Goal: Task Accomplishment & Management: Manage account settings

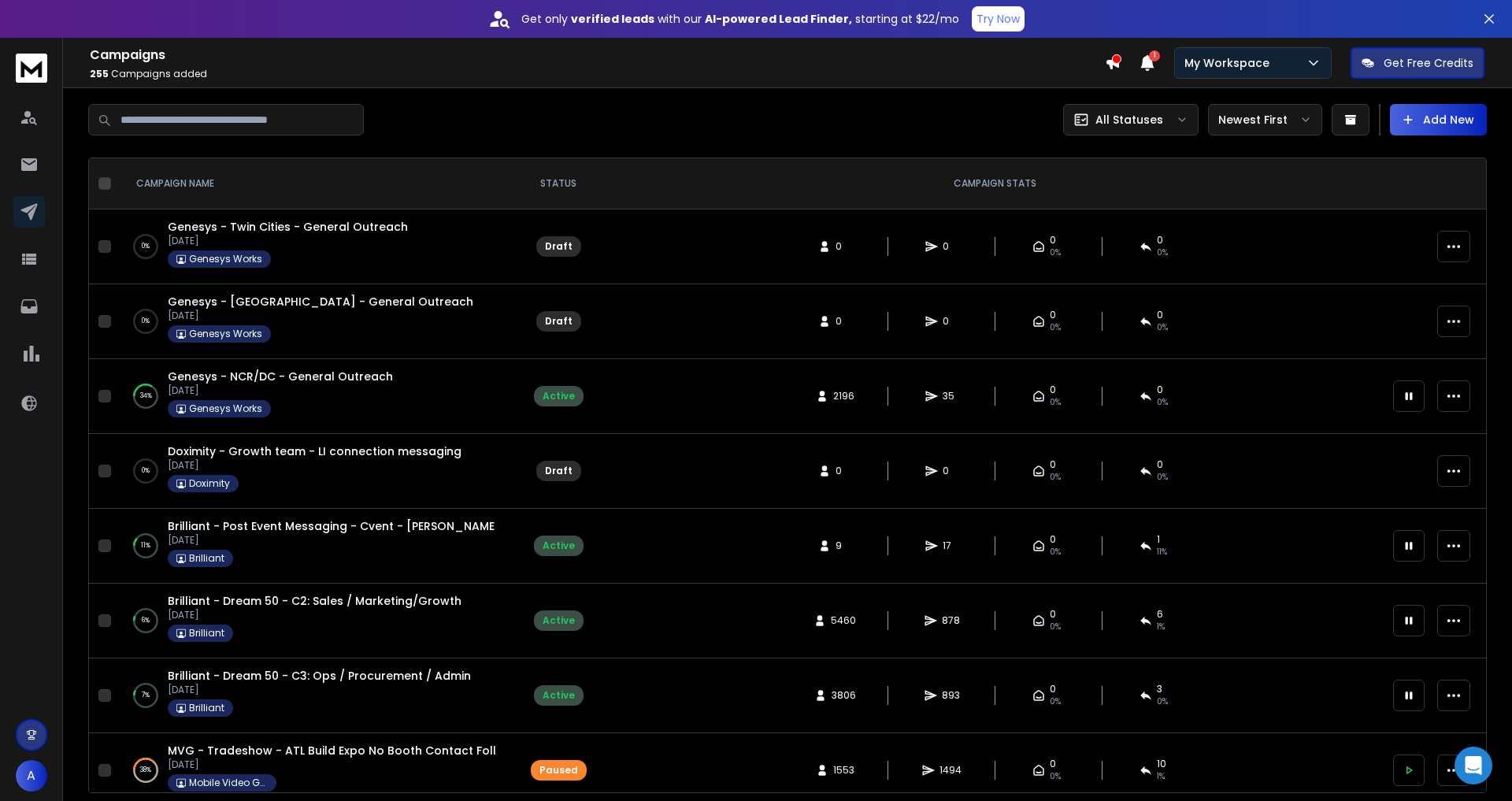
click at [1226, 61] on p "My Workspace" at bounding box center [1230, 63] width 91 height 16
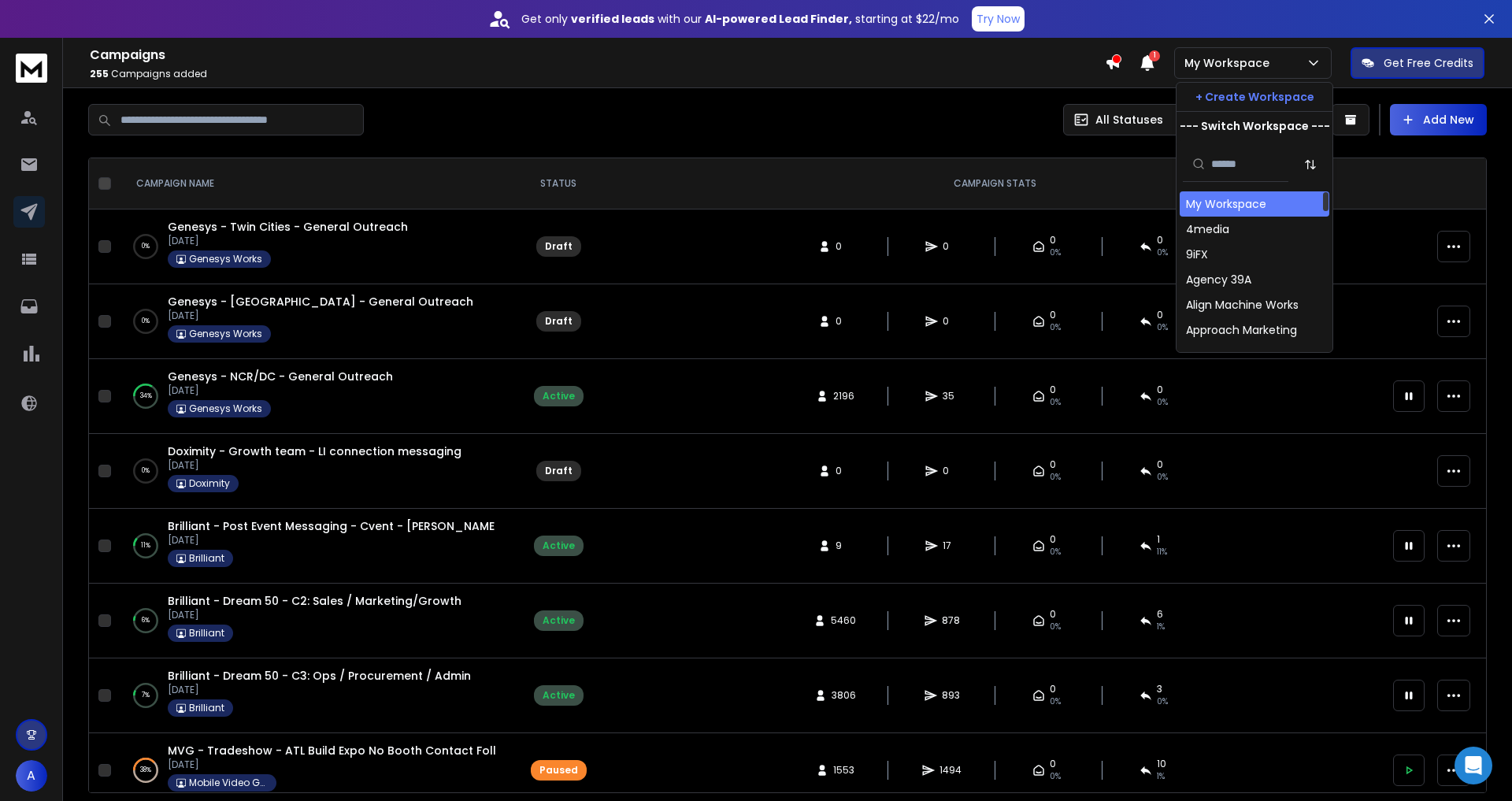
click at [1224, 160] on input "text" at bounding box center [1244, 164] width 68 height 34
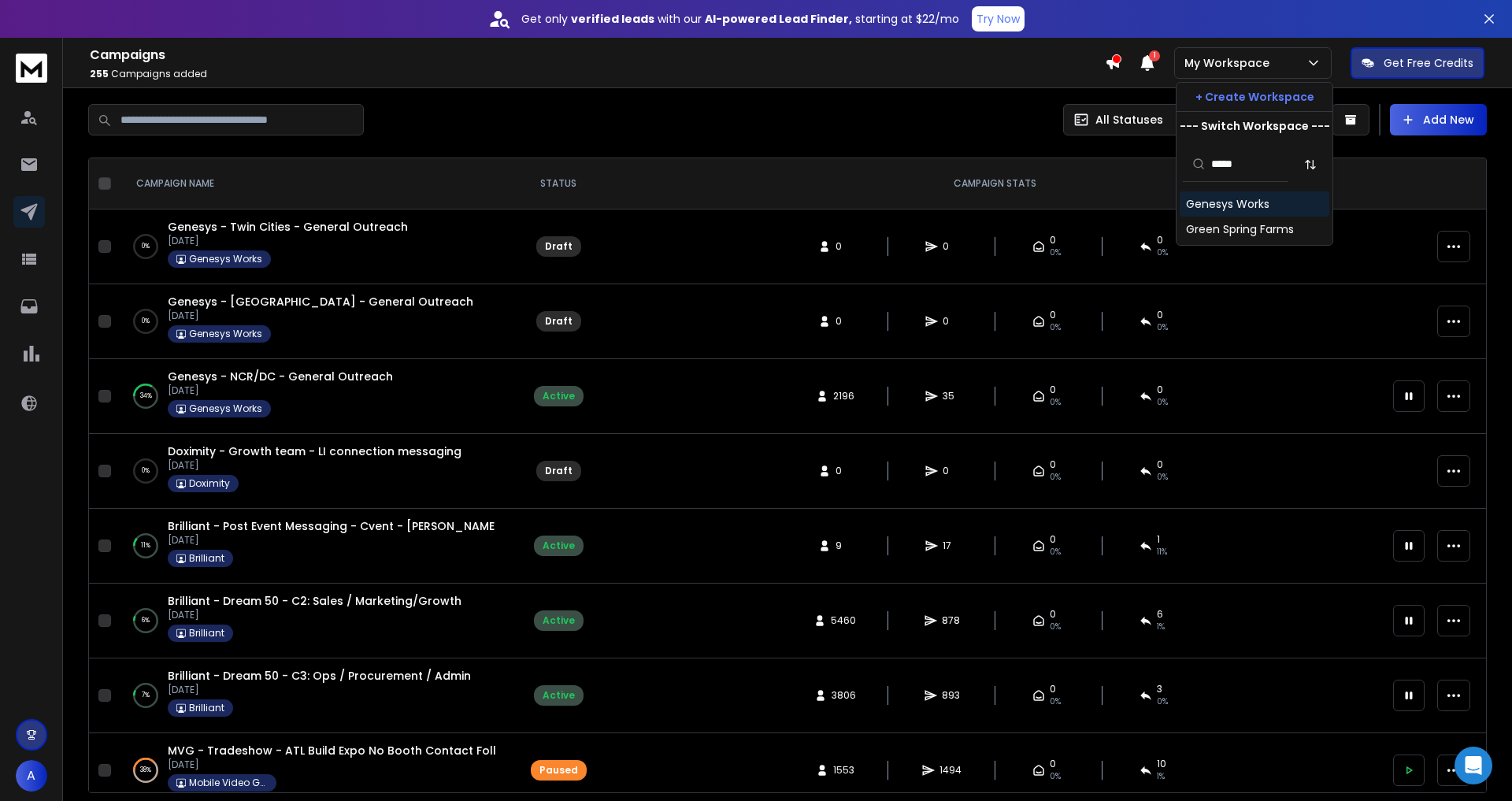
type input "*****"
click at [1233, 197] on div "Genesys Works" at bounding box center [1228, 204] width 84 height 16
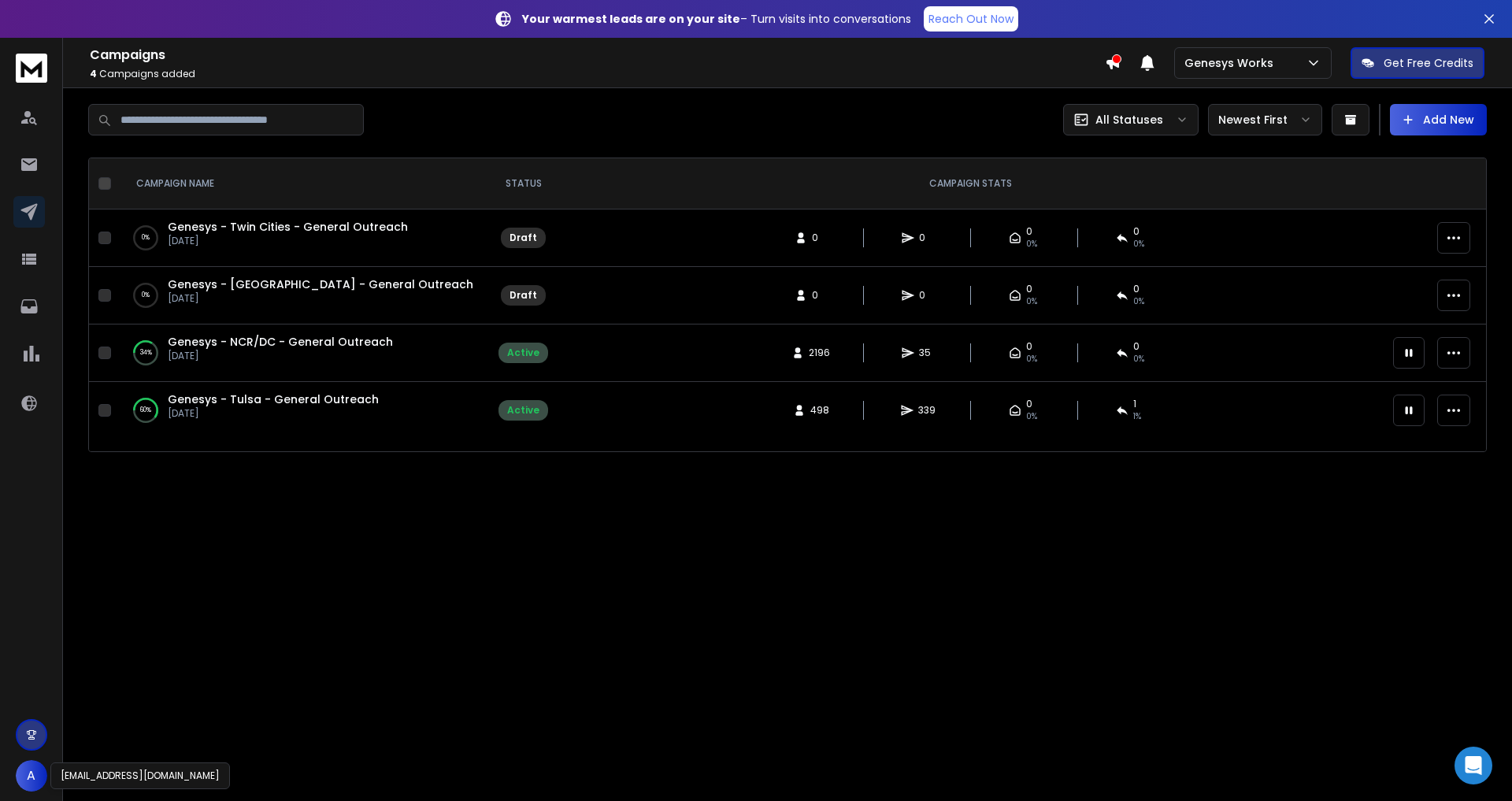
click at [22, 778] on span "A" at bounding box center [31, 775] width 31 height 31
click at [34, 783] on span "A" at bounding box center [31, 775] width 31 height 31
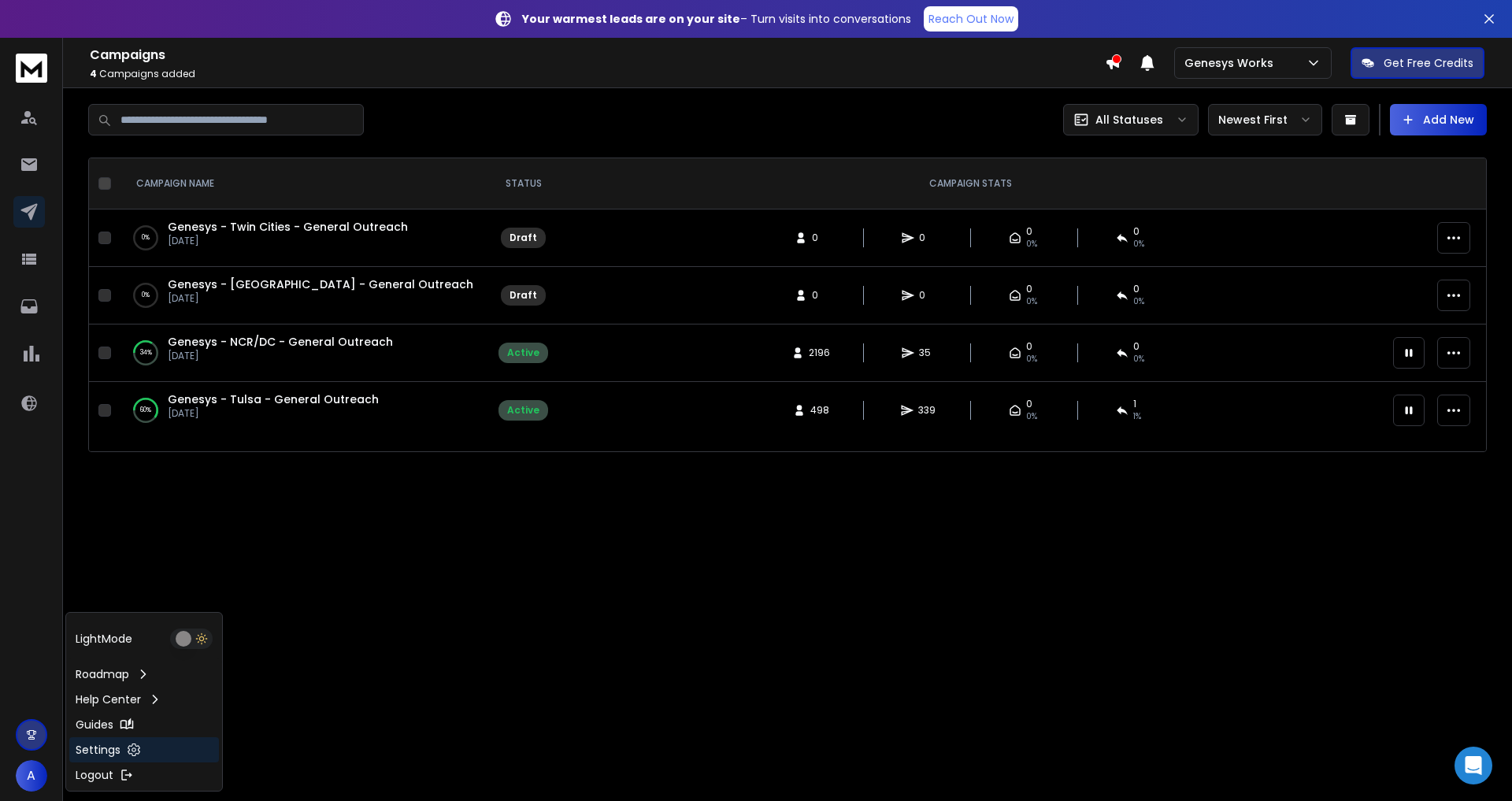
click at [94, 752] on p "Settings" at bounding box center [97, 750] width 45 height 16
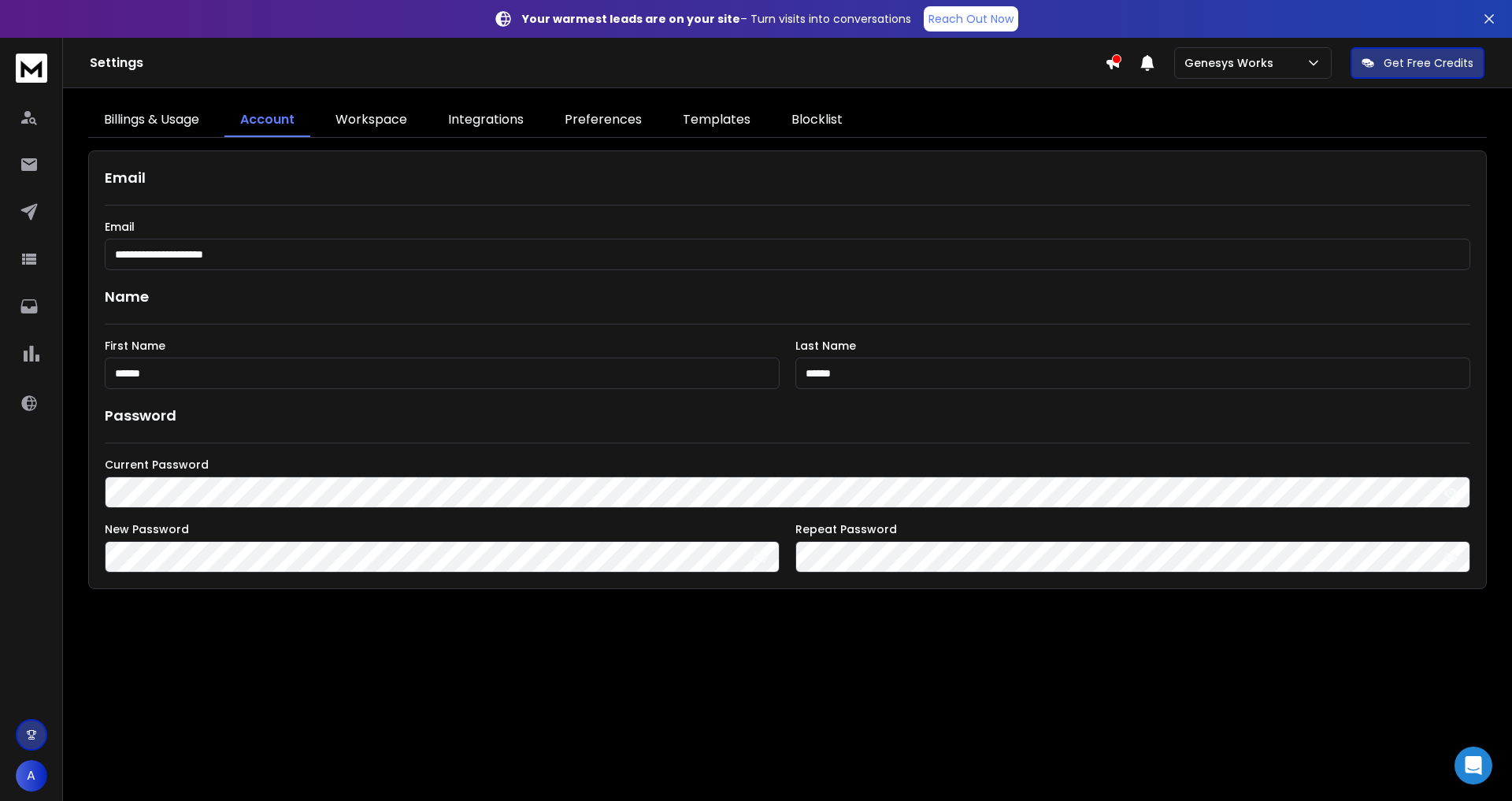
click at [372, 125] on link "Workspace" at bounding box center [372, 120] width 103 height 33
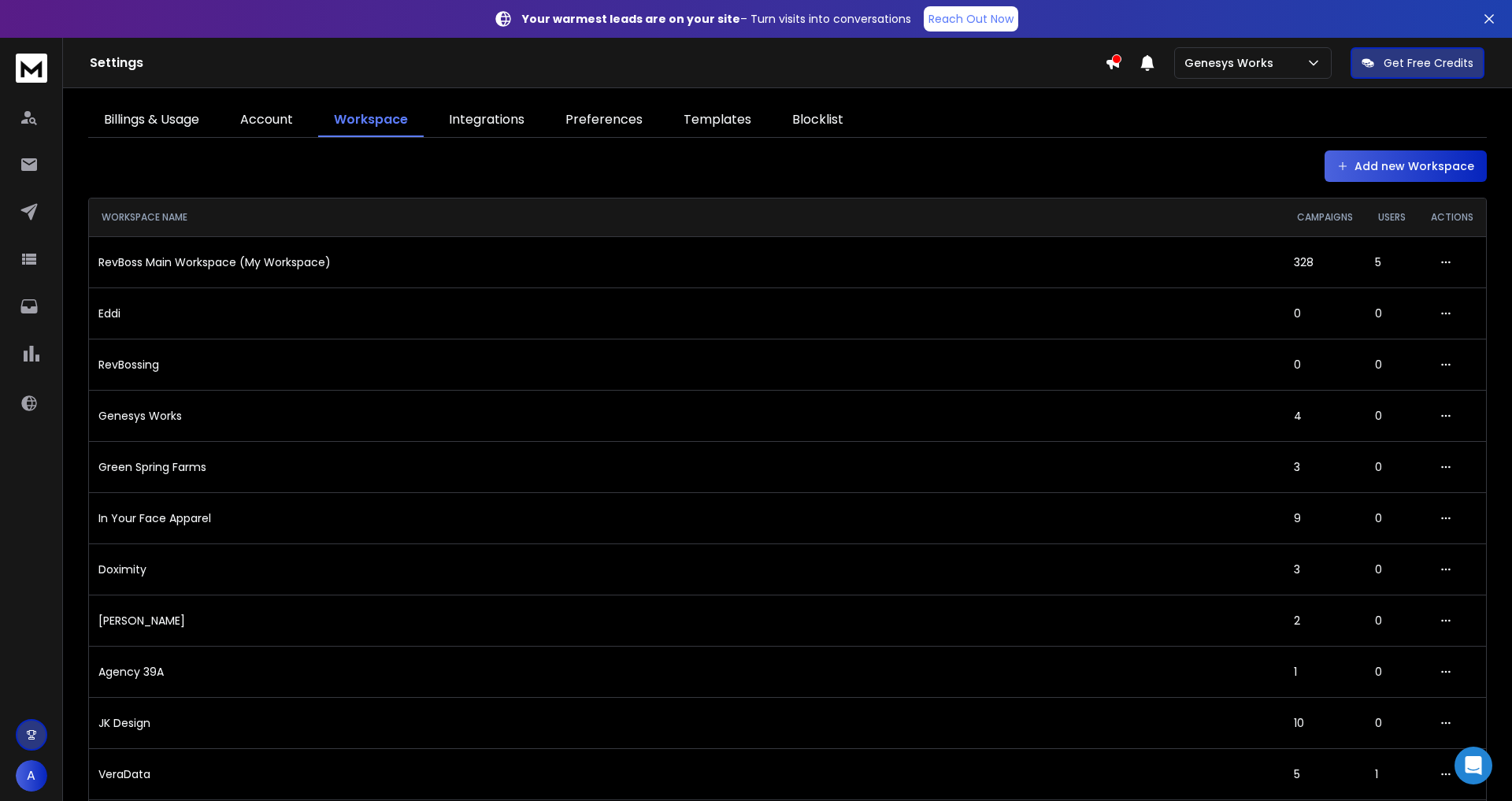
click at [479, 117] on link "Integrations" at bounding box center [487, 120] width 107 height 33
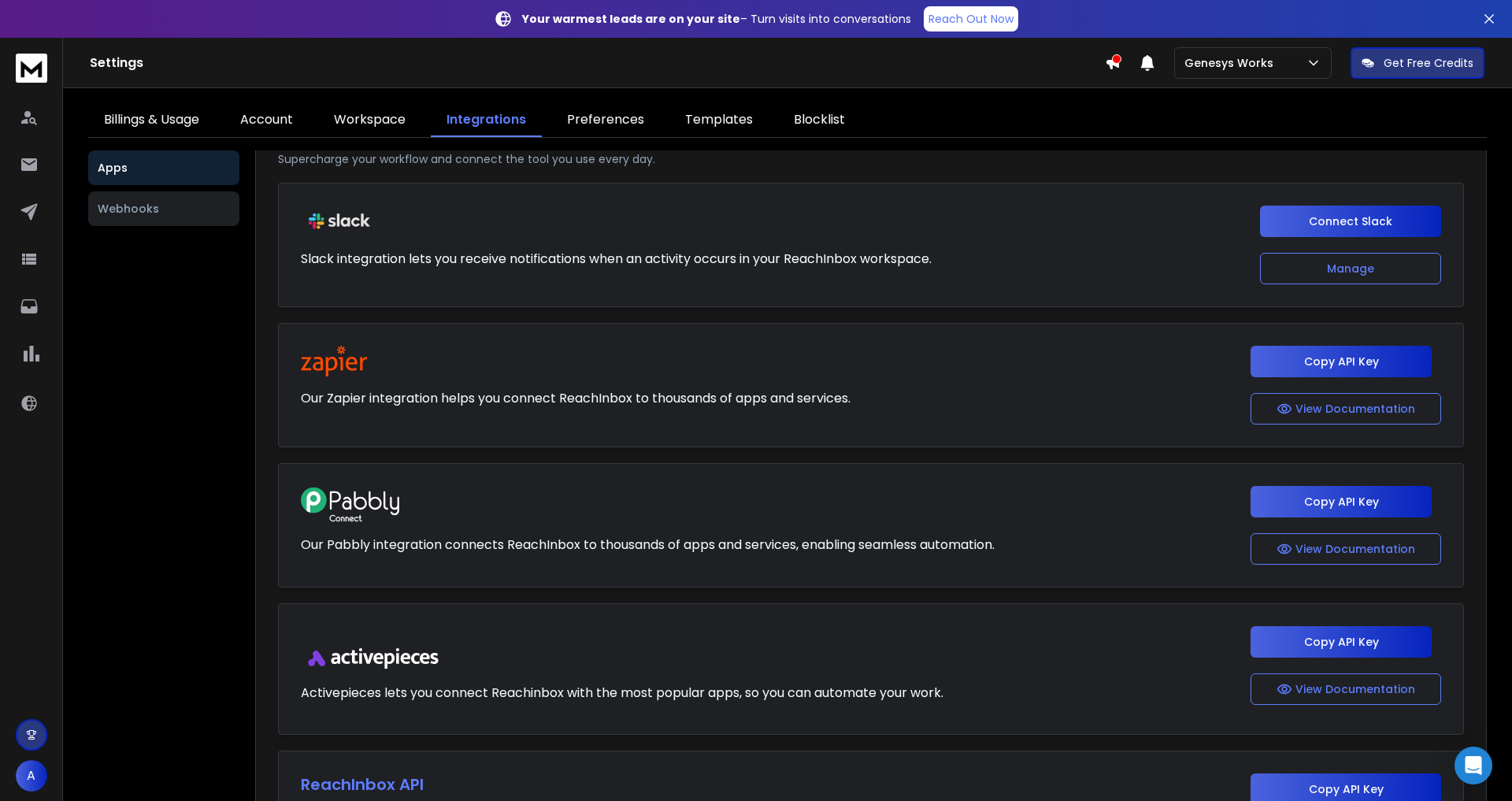
scroll to position [136, 0]
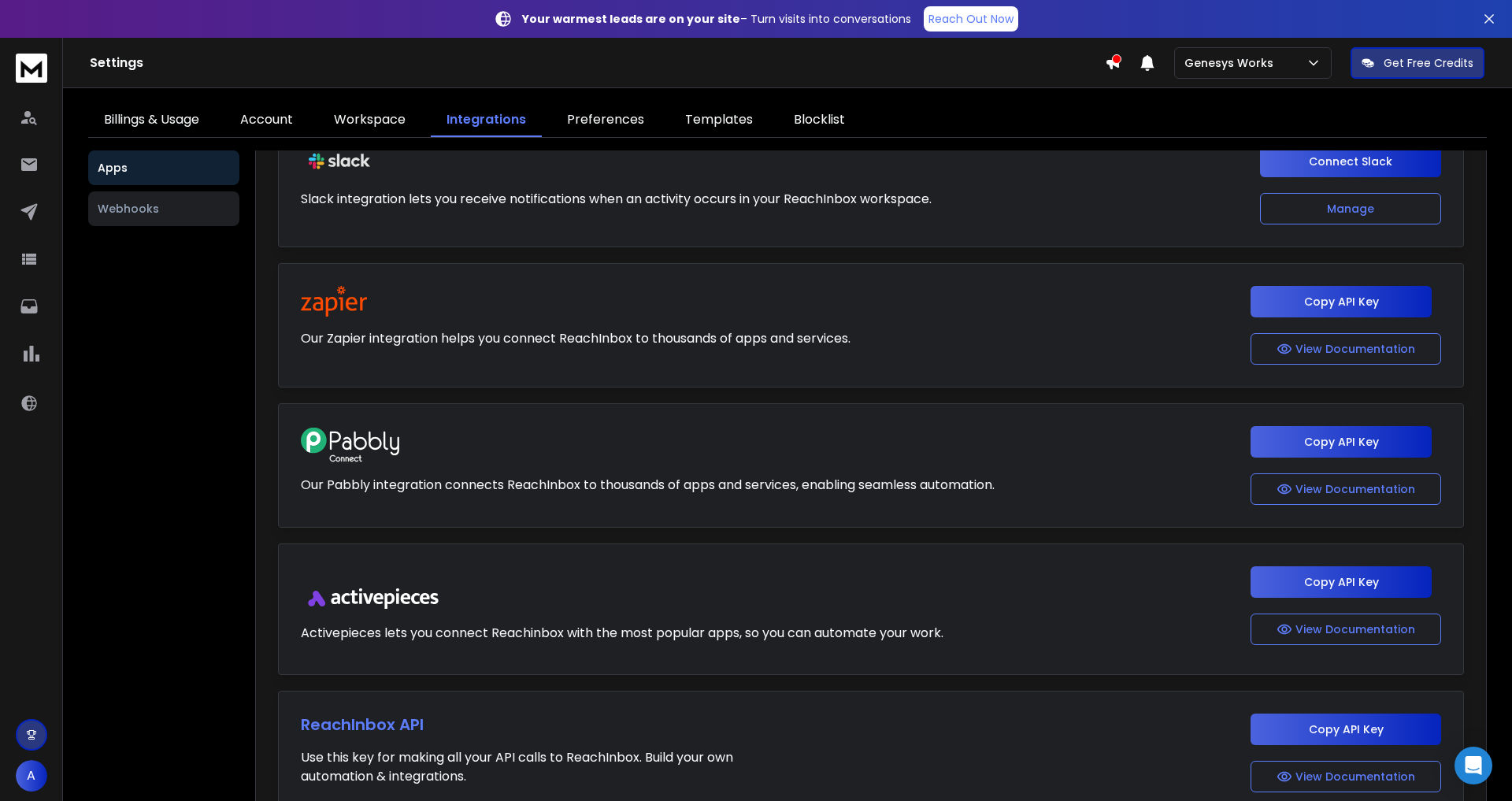
click at [1372, 295] on button "Copy API Key" at bounding box center [1341, 301] width 181 height 31
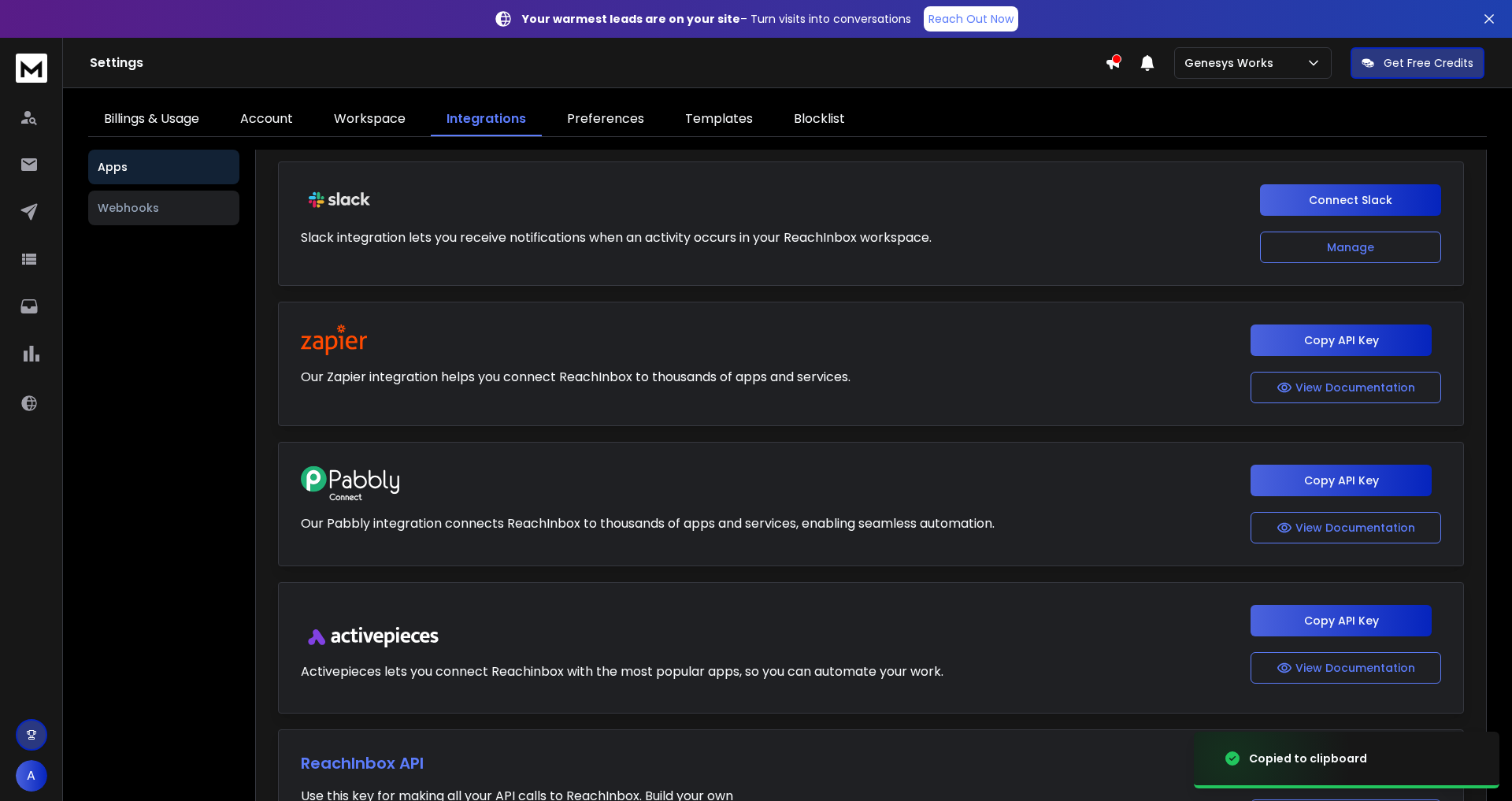
scroll to position [52, 0]
